Goal: Task Accomplishment & Management: Manage account settings

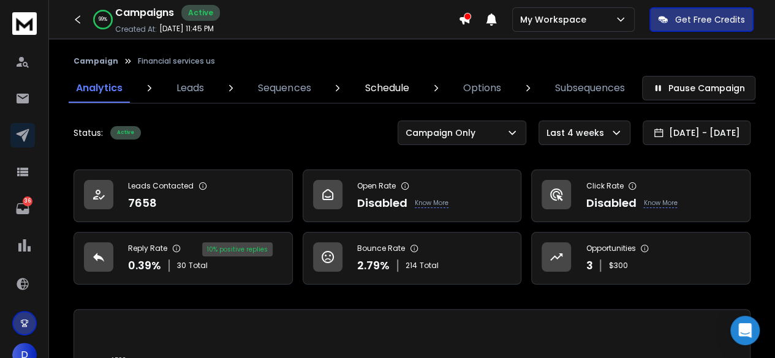
click at [388, 83] on p "Schedule" at bounding box center [387, 88] width 44 height 15
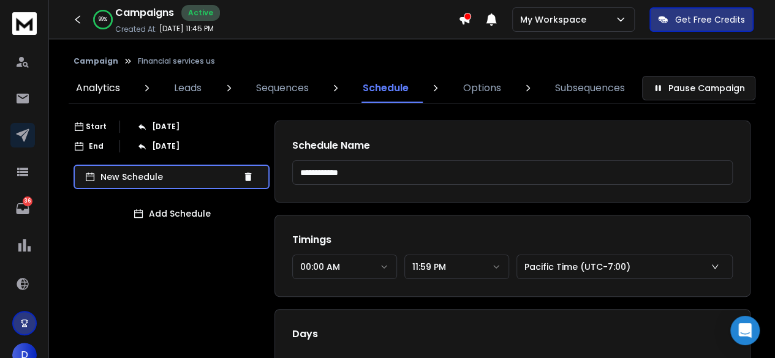
click at [91, 86] on p "Analytics" at bounding box center [98, 88] width 44 height 15
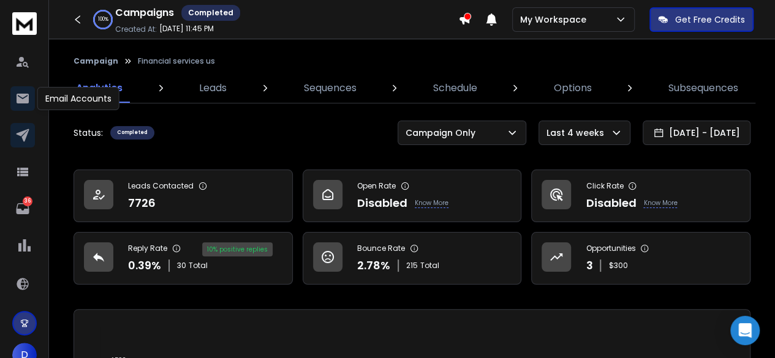
click at [29, 89] on link at bounding box center [22, 98] width 25 height 25
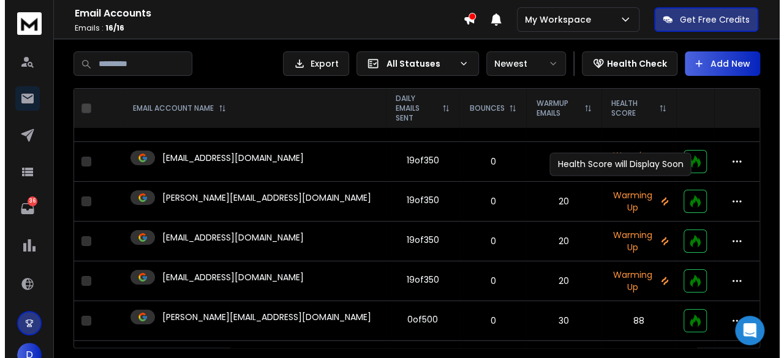
scroll to position [47, 0]
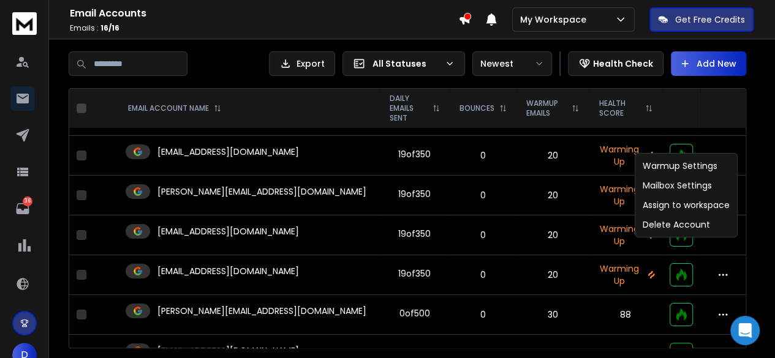
click at [722, 150] on icon at bounding box center [723, 155] width 11 height 11
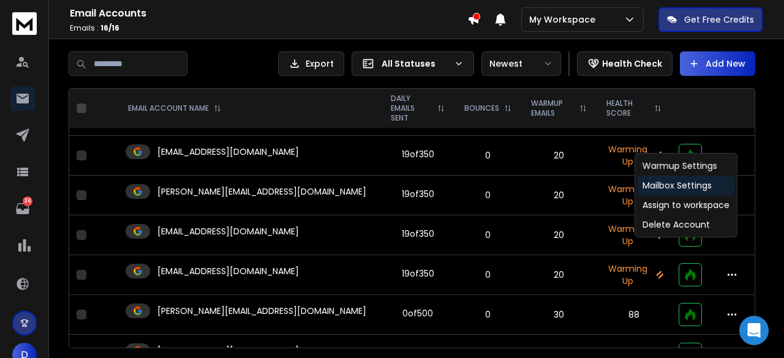
click at [694, 184] on div "Mailbox Settings" at bounding box center [686, 186] width 97 height 20
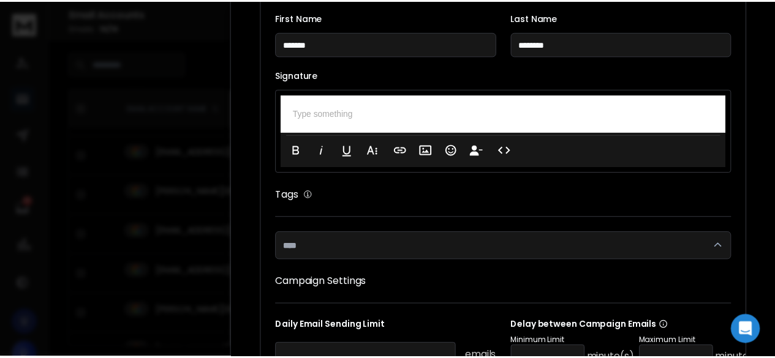
scroll to position [0, 0]
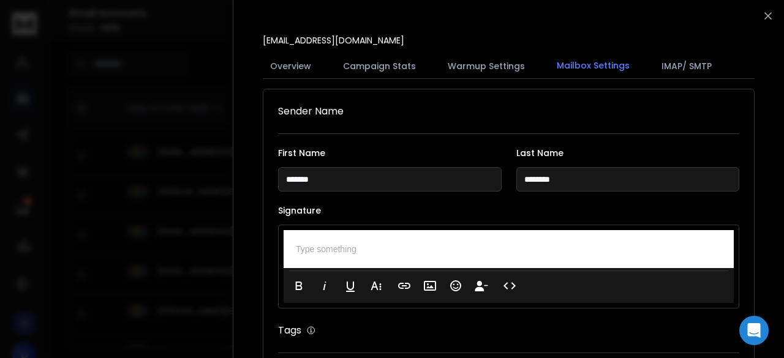
click at [654, 58] on button "IMAP/ SMTP" at bounding box center [686, 66] width 65 height 27
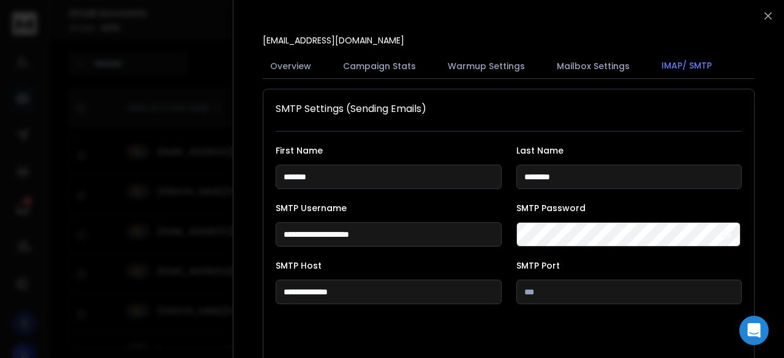
click at [722, 235] on icon at bounding box center [726, 235] width 11 height 11
click at [323, 36] on p "[EMAIL_ADDRESS][DOMAIN_NAME]" at bounding box center [334, 40] width 142 height 12
copy p "[EMAIL_ADDRESS][DOMAIN_NAME]"
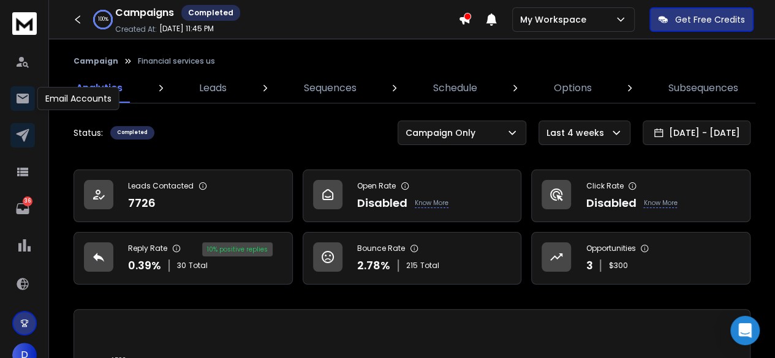
click at [15, 96] on icon at bounding box center [22, 98] width 15 height 15
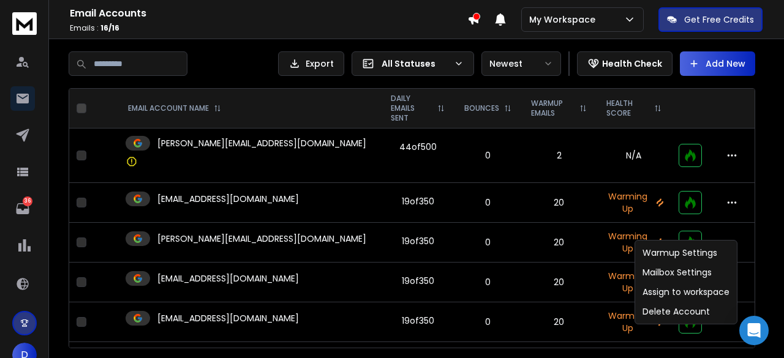
click at [727, 237] on icon at bounding box center [732, 242] width 11 height 11
click at [657, 273] on div "Mailbox Settings" at bounding box center [686, 273] width 97 height 20
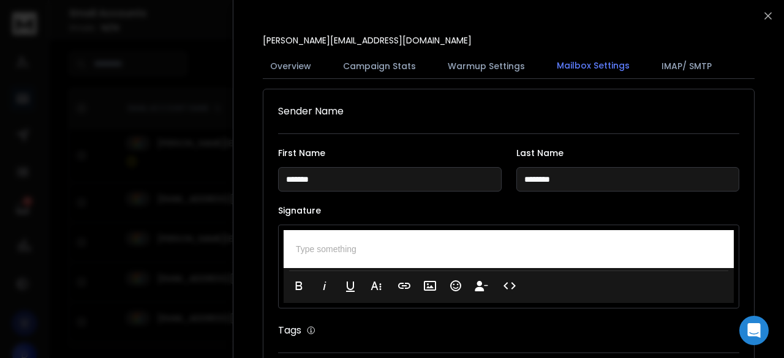
click at [666, 58] on button "IMAP/ SMTP" at bounding box center [686, 66] width 65 height 27
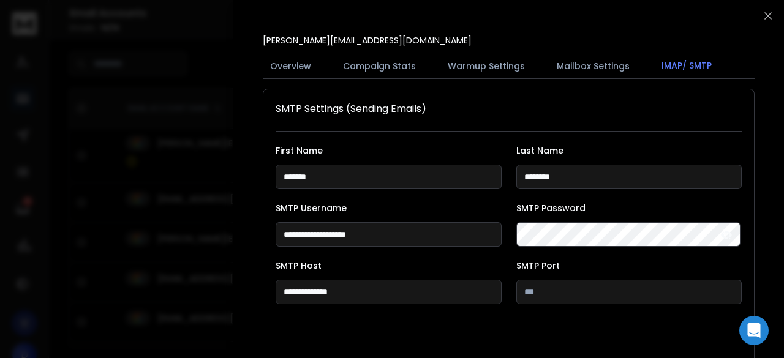
click at [358, 232] on input "**********" at bounding box center [389, 234] width 226 height 25
click at [721, 238] on icon at bounding box center [726, 235] width 11 height 11
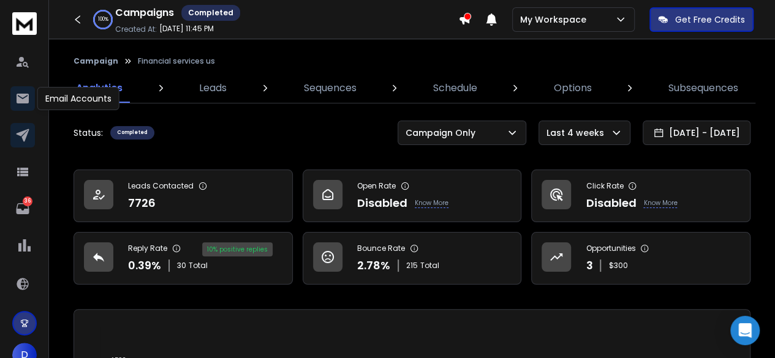
click at [16, 99] on icon at bounding box center [22, 98] width 15 height 15
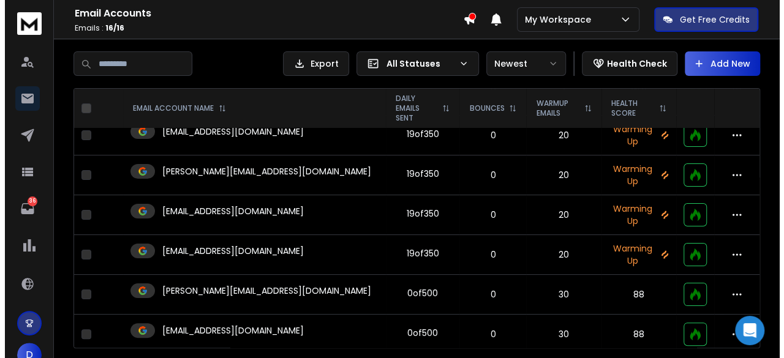
scroll to position [69, 0]
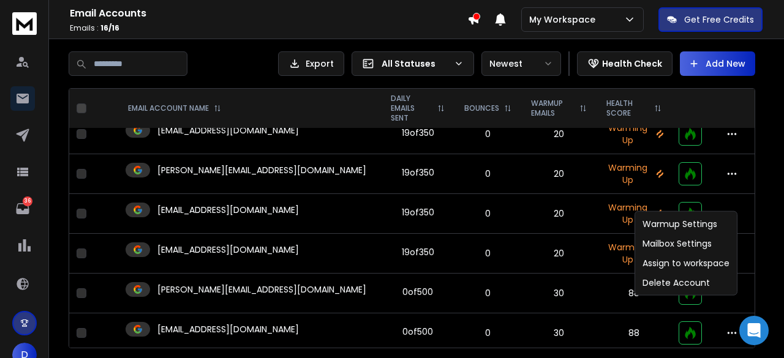
click at [727, 208] on icon at bounding box center [732, 213] width 11 height 11
click at [681, 248] on div "Mailbox Settings" at bounding box center [686, 244] width 97 height 20
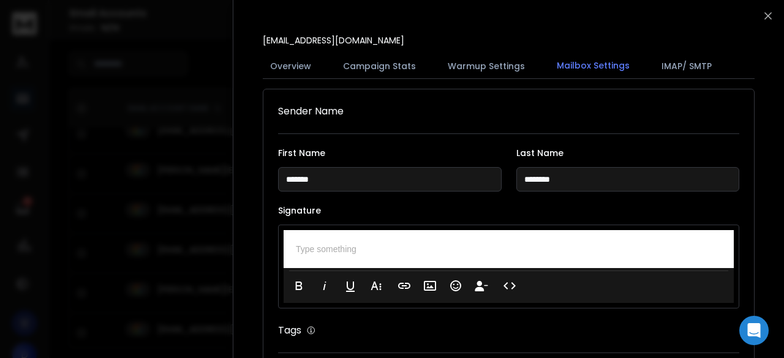
click at [667, 61] on button "IMAP/ SMTP" at bounding box center [686, 66] width 65 height 27
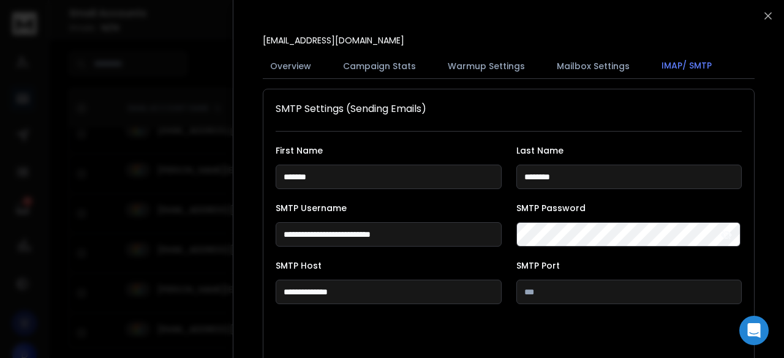
click at [376, 236] on input "**********" at bounding box center [389, 234] width 226 height 25
click at [725, 235] on icon at bounding box center [726, 235] width 11 height 11
click at [295, 55] on button "Overview" at bounding box center [291, 66] width 56 height 27
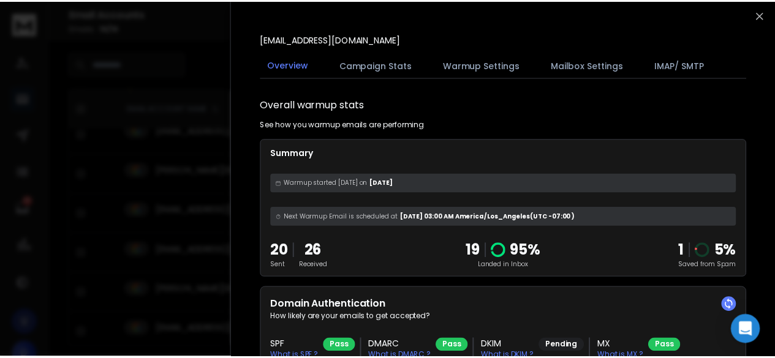
scroll to position [0, 0]
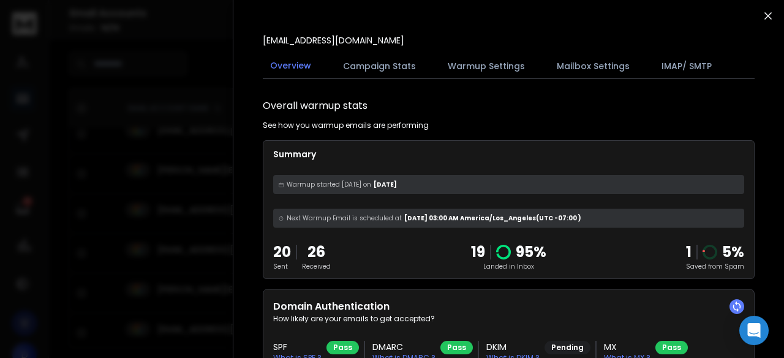
click at [765, 12] on icon "button" at bounding box center [768, 16] width 12 height 12
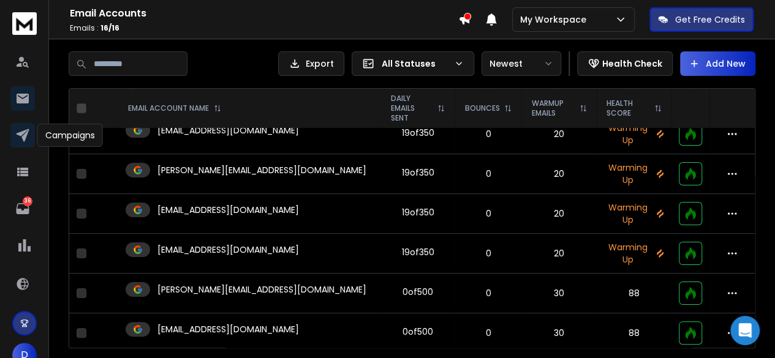
click at [27, 126] on link at bounding box center [22, 135] width 25 height 25
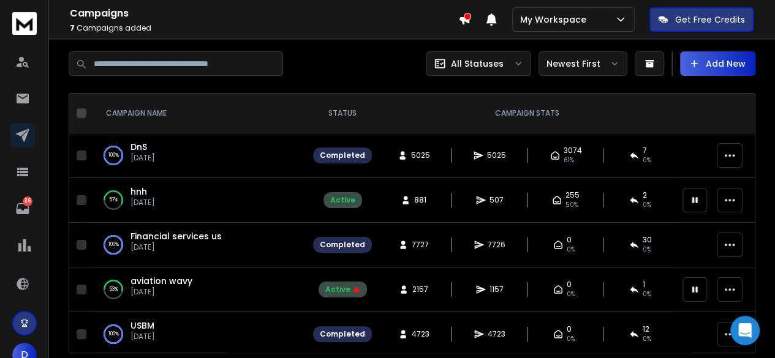
click at [250, 252] on div "100 % Financial services us [DATE]" at bounding box center [199, 244] width 190 height 29
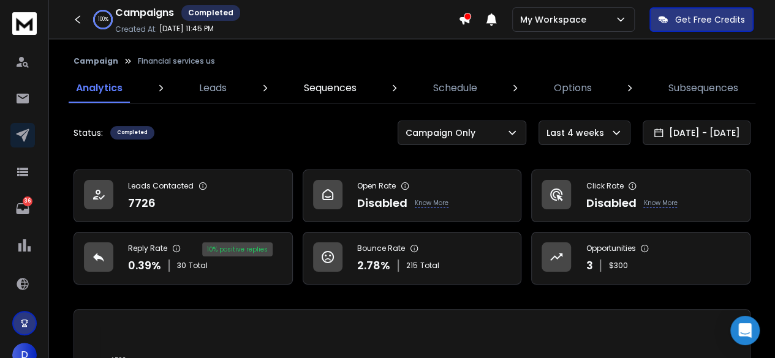
click at [325, 88] on p "Sequences" at bounding box center [329, 88] width 53 height 15
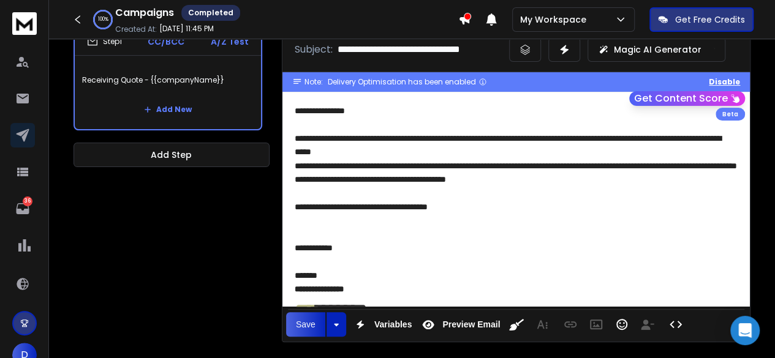
click at [331, 176] on span "**********" at bounding box center [516, 173] width 442 height 22
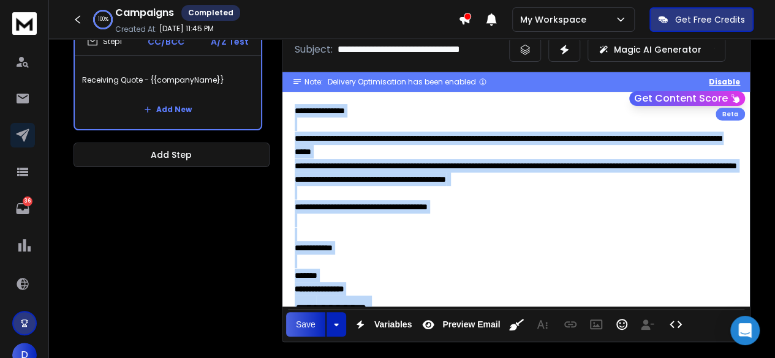
copy div "**********"
